Goal: Task Accomplishment & Management: Manage account settings

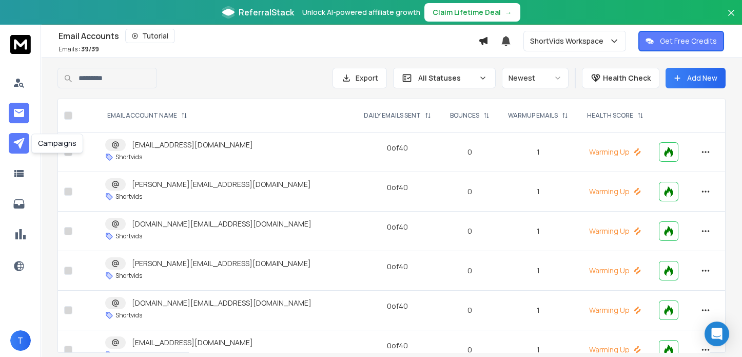
click at [17, 142] on icon at bounding box center [18, 143] width 11 height 11
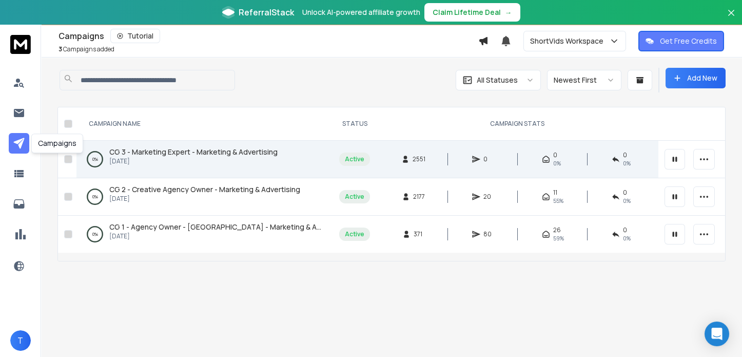
click at [708, 155] on icon "button" at bounding box center [704, 159] width 10 height 10
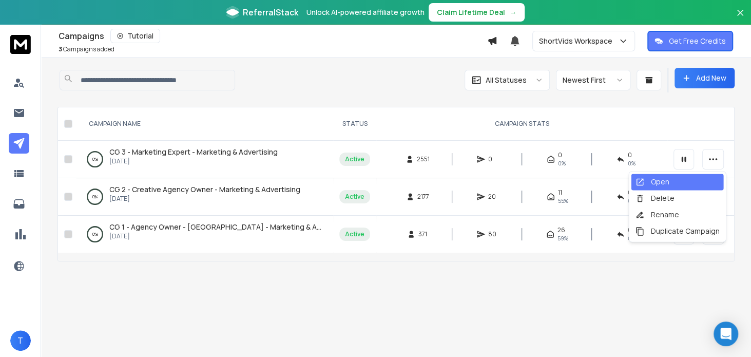
click at [662, 188] on div "Open" at bounding box center [677, 182] width 92 height 16
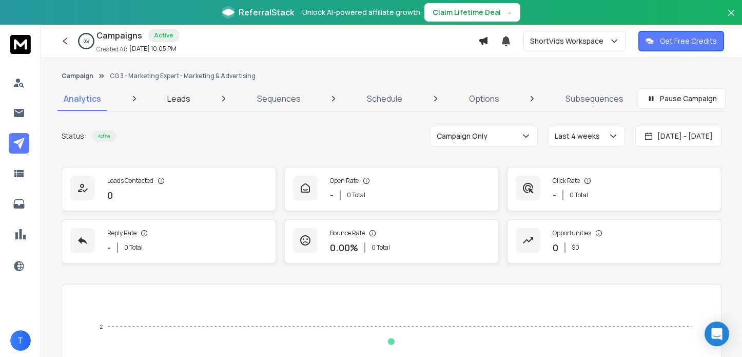
click at [183, 94] on p "Leads" at bounding box center [178, 98] width 23 height 12
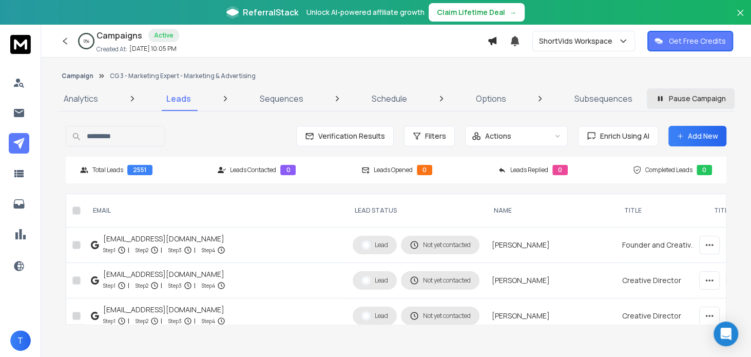
click at [655, 101] on button "Pause Campaign" at bounding box center [691, 98] width 88 height 21
